Goal: Task Accomplishment & Management: Manage account settings

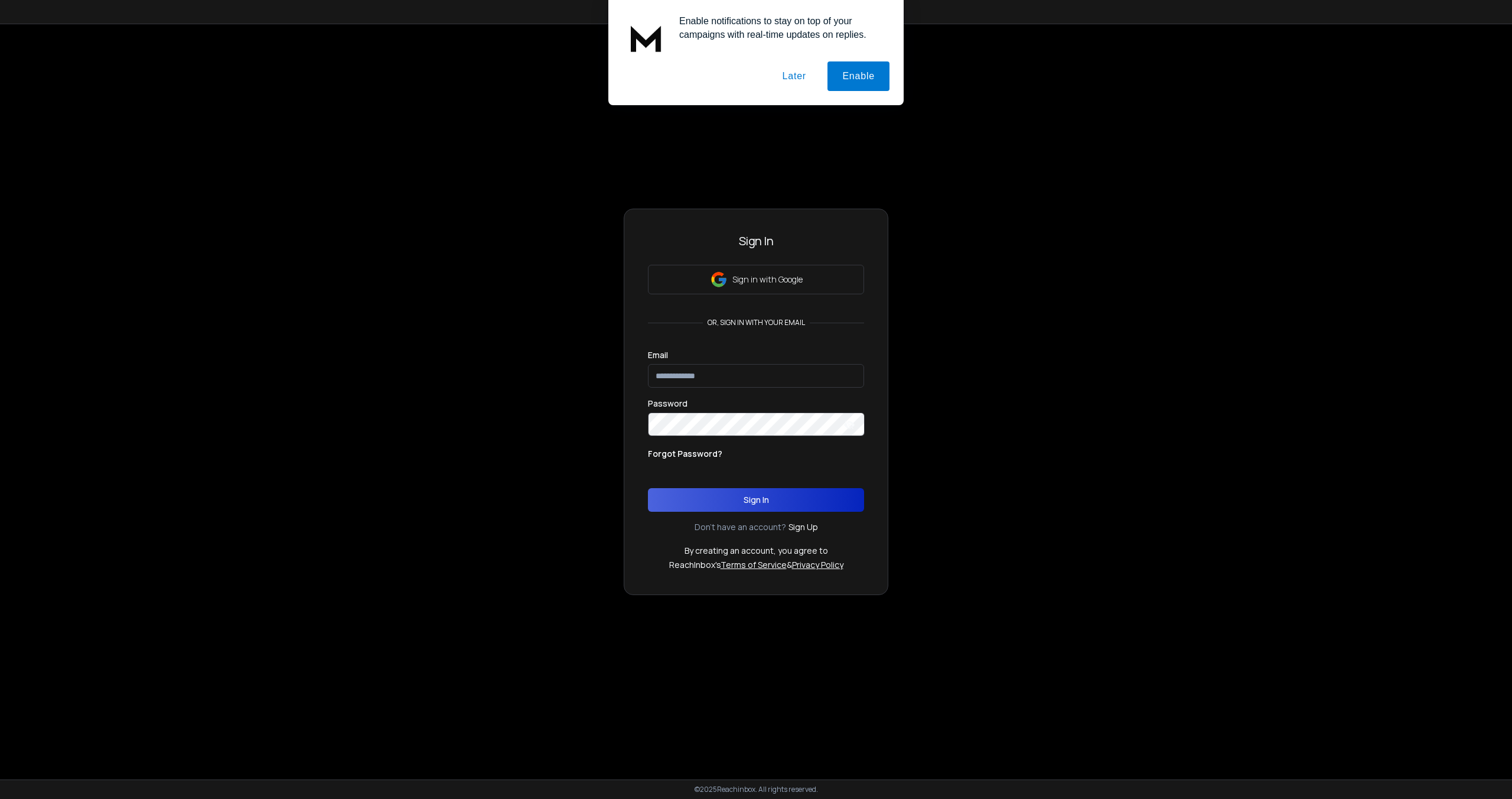
click at [733, 231] on div "Sign In Sign in with Google or, sign in with your email Email Password Forgot P…" at bounding box center [756, 401] width 264 height 386
click at [730, 264] on button "Sign in with Google" at bounding box center [756, 279] width 216 height 29
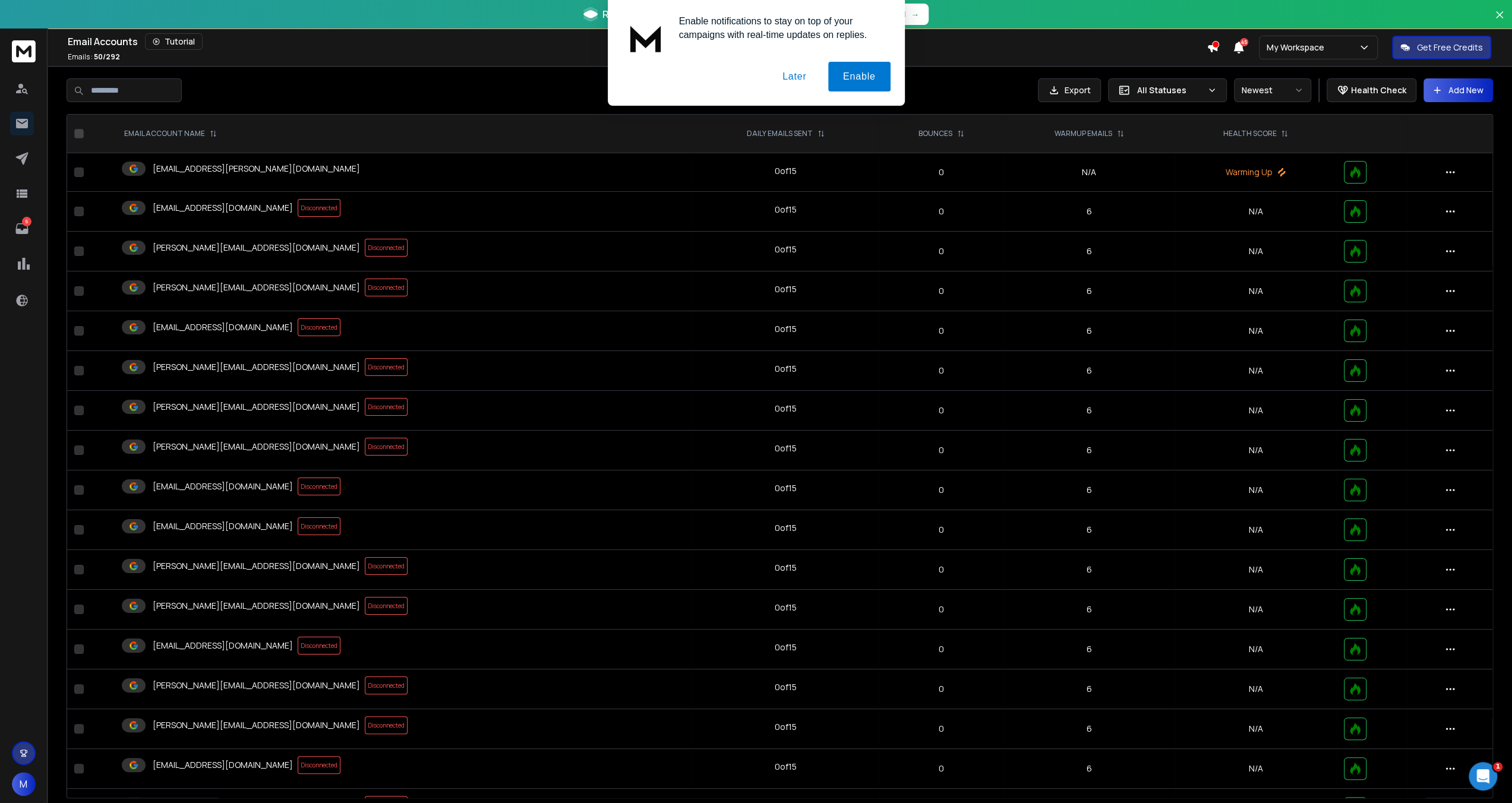
click at [807, 74] on button "Later" at bounding box center [795, 76] width 53 height 30
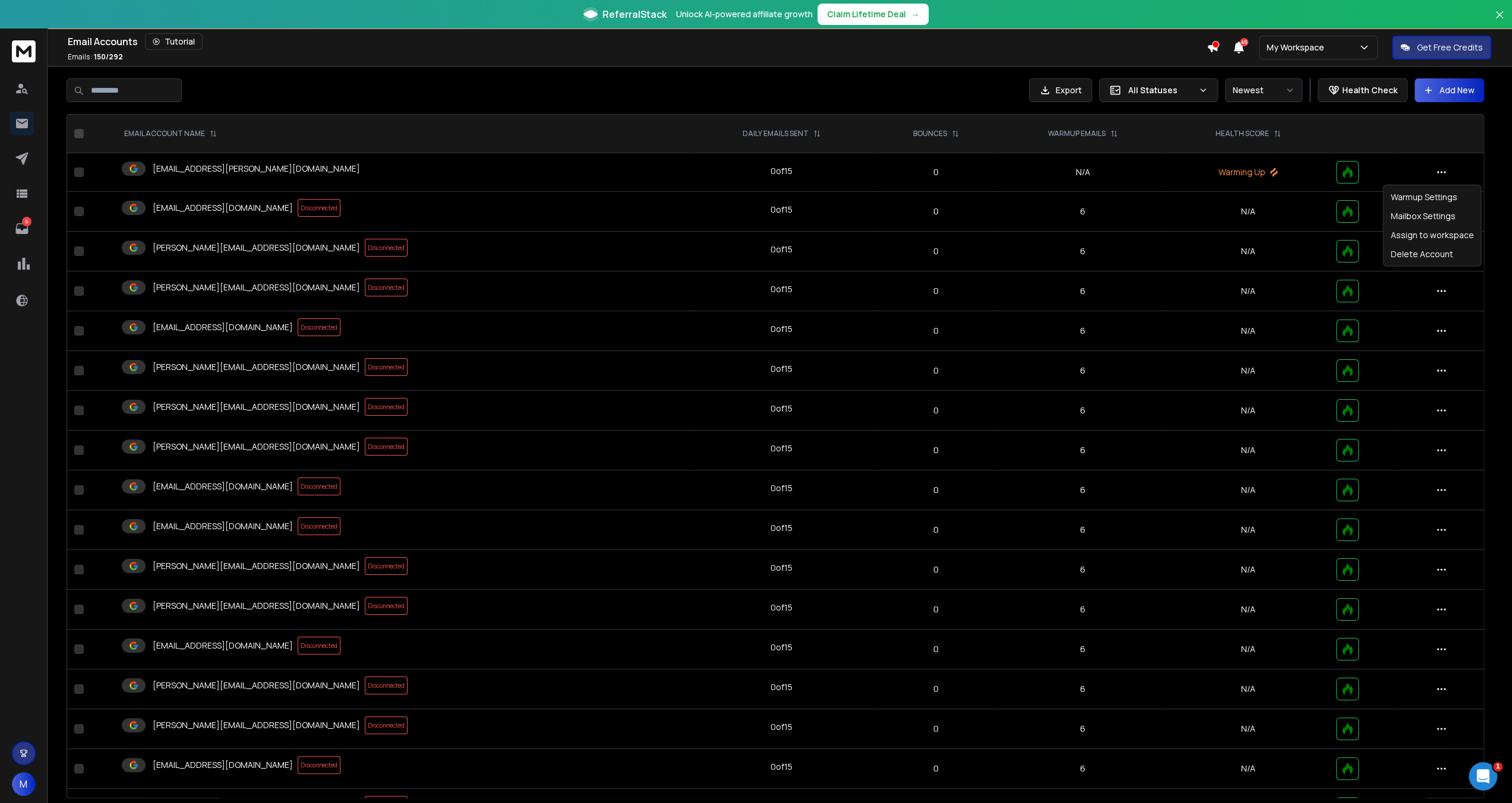
click at [1446, 177] on button at bounding box center [1441, 172] width 70 height 20
click at [1421, 208] on div "Mailbox Settings" at bounding box center [1431, 216] width 93 height 19
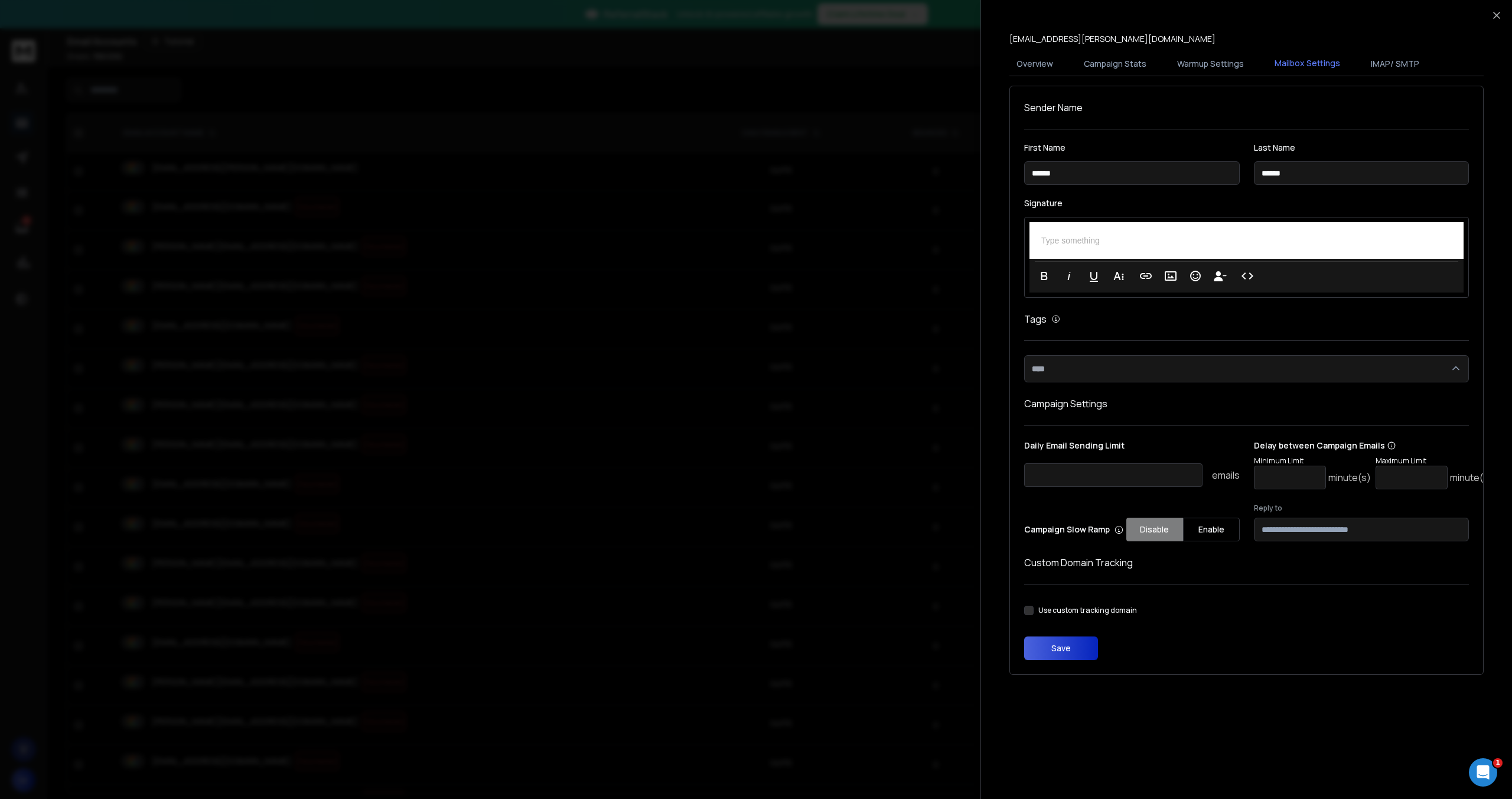
click at [1101, 241] on div at bounding box center [1246, 241] width 410 height 13
click at [852, 282] on div at bounding box center [756, 399] width 1512 height 799
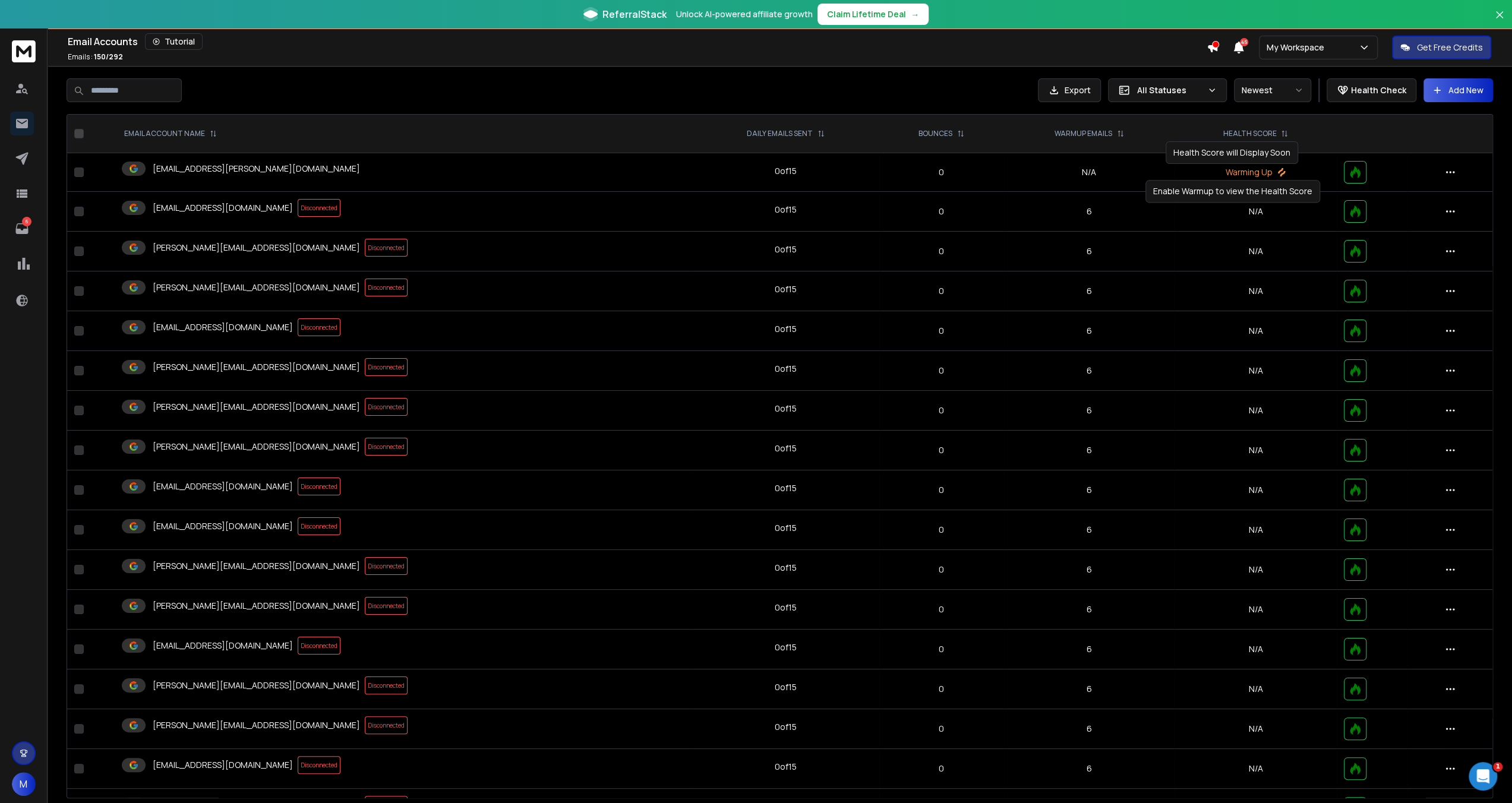
click at [1174, 163] on td "Warming Up" at bounding box center [1256, 173] width 163 height 39
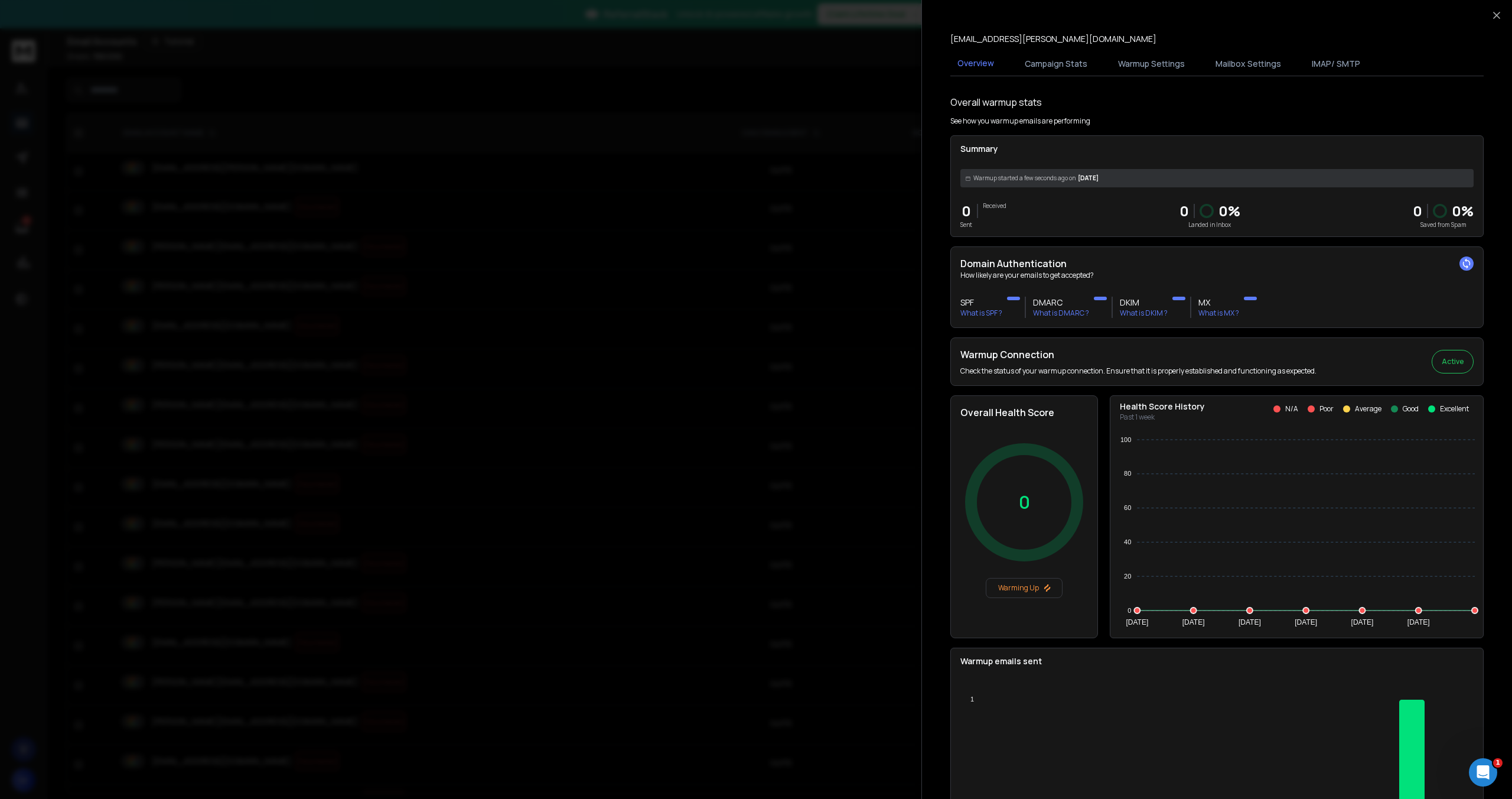
click at [896, 317] on div at bounding box center [756, 399] width 1512 height 799
